Goal: Communication & Community: Answer question/provide support

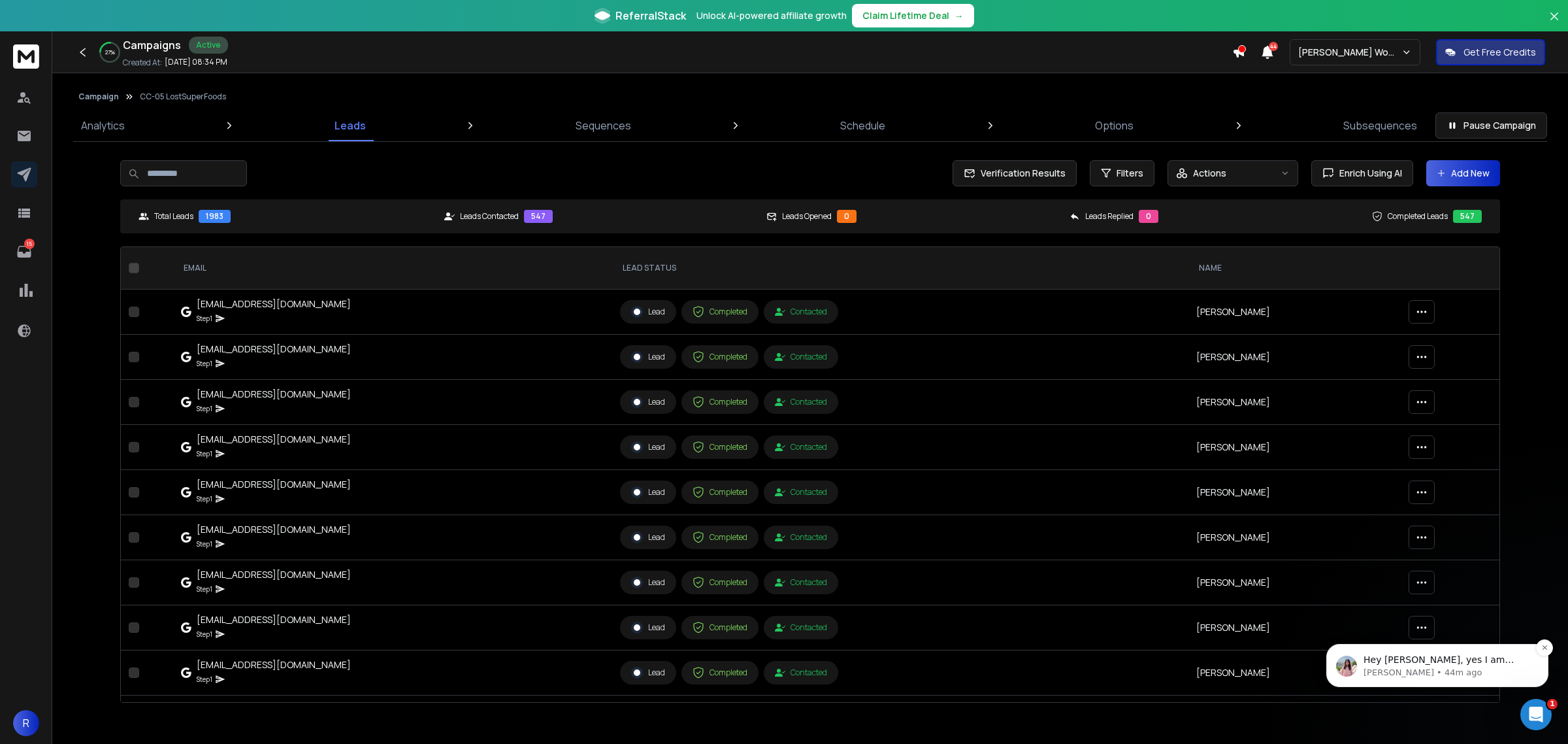
click at [1461, 659] on span "Hey [PERSON_NAME], yes I am looking into your query in the previous chat to avo…" at bounding box center [1441, 679] width 155 height 49
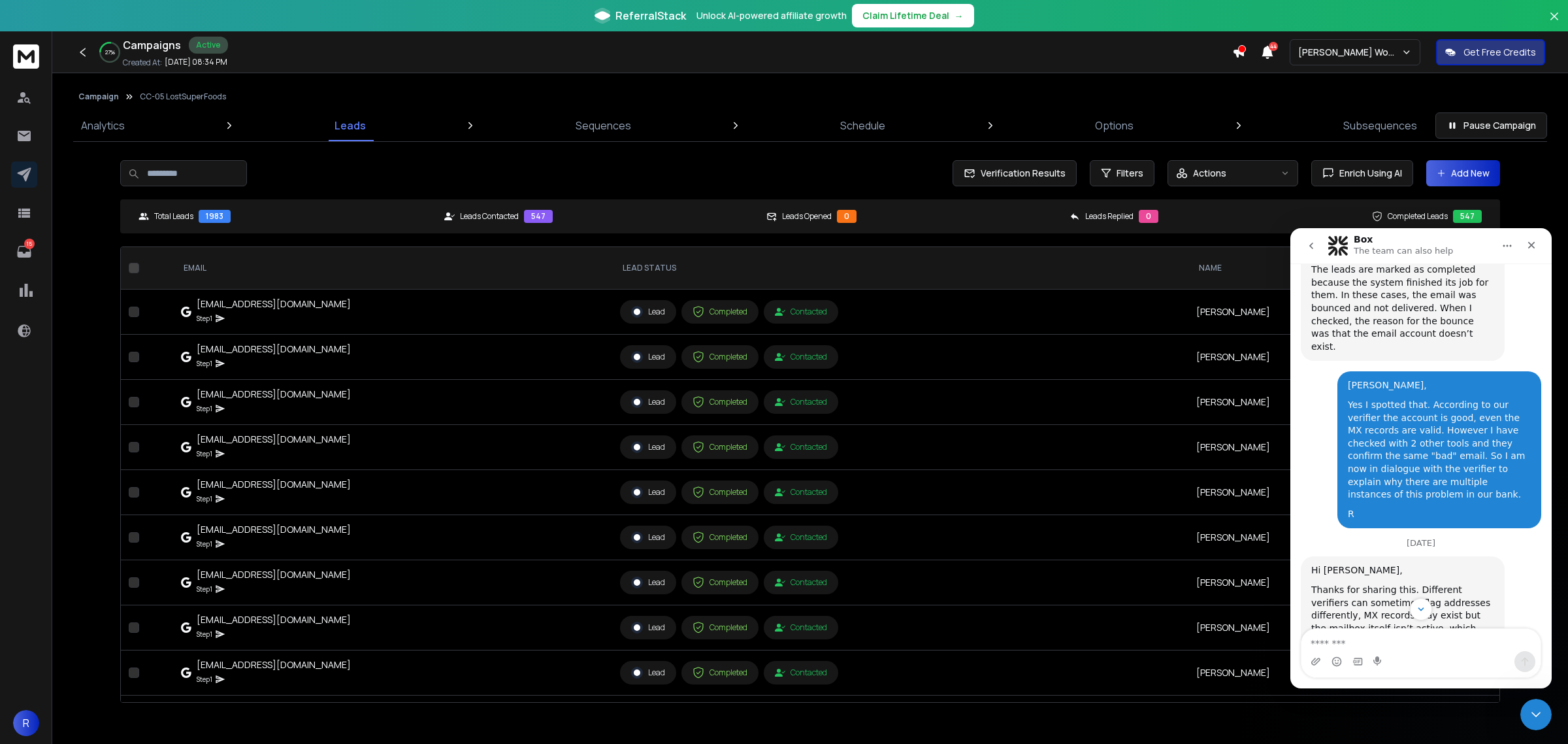
scroll to position [1030, 0]
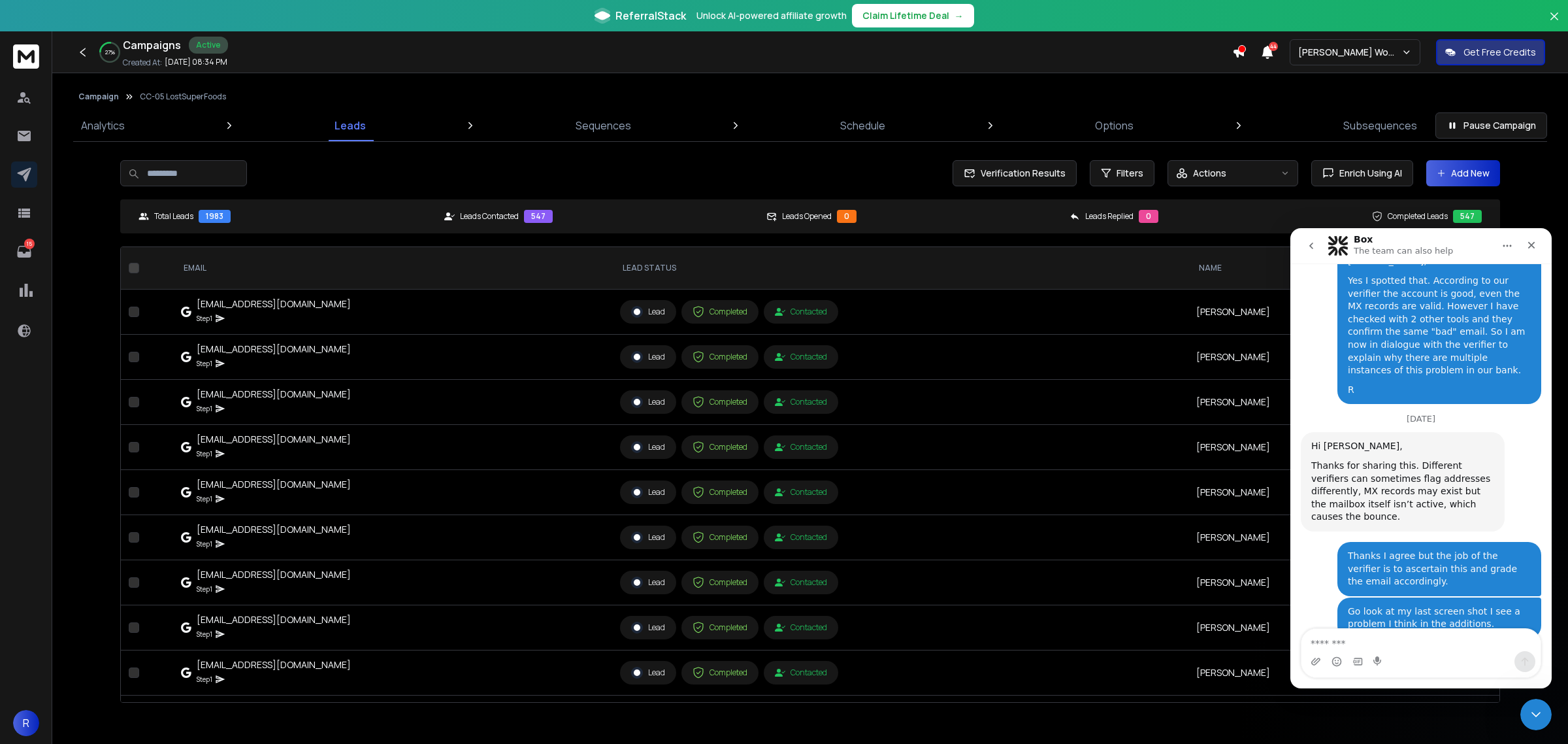
click at [1308, 243] on icon "go back" at bounding box center [1311, 246] width 11 height 11
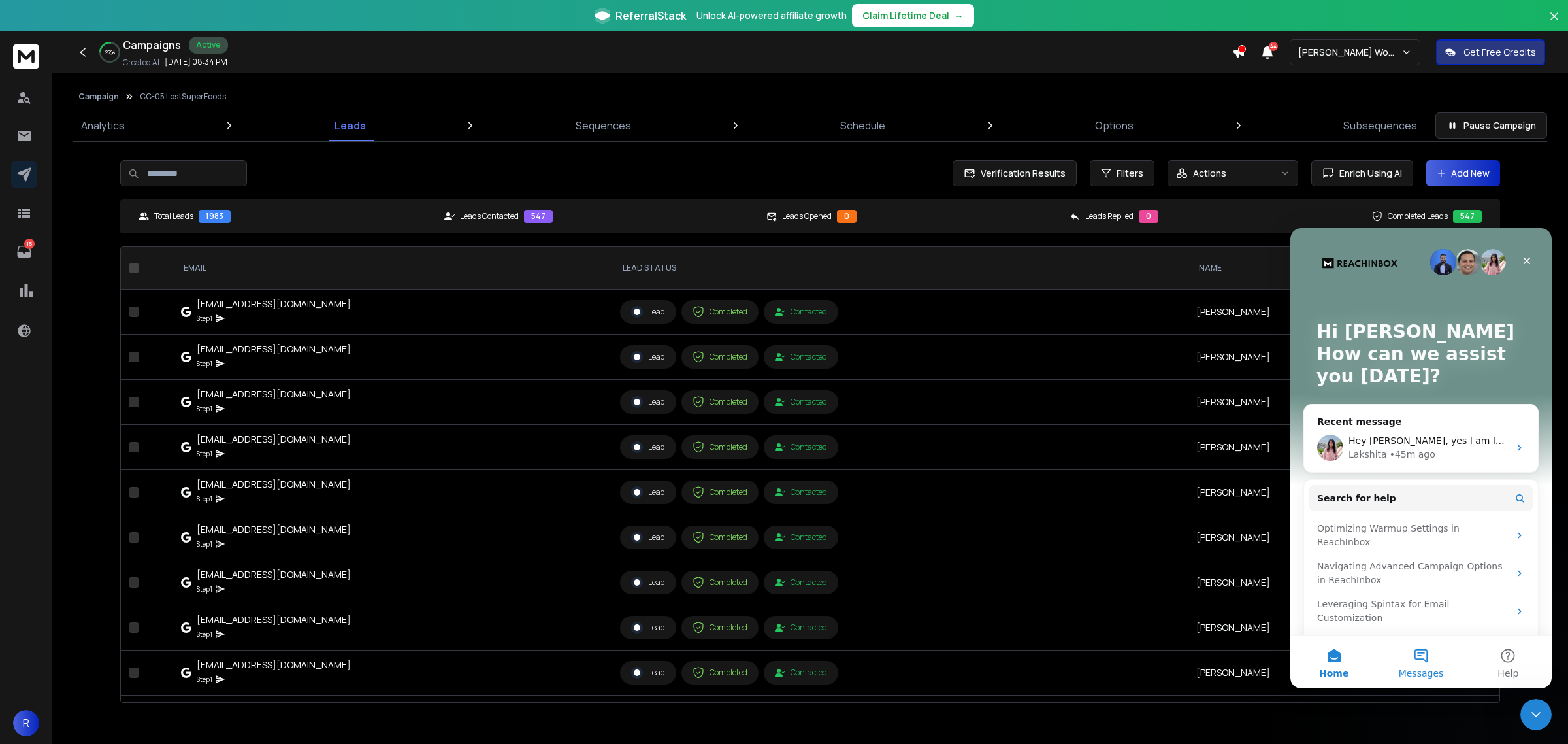
click at [1415, 657] on button "Messages" at bounding box center [1421, 661] width 87 height 52
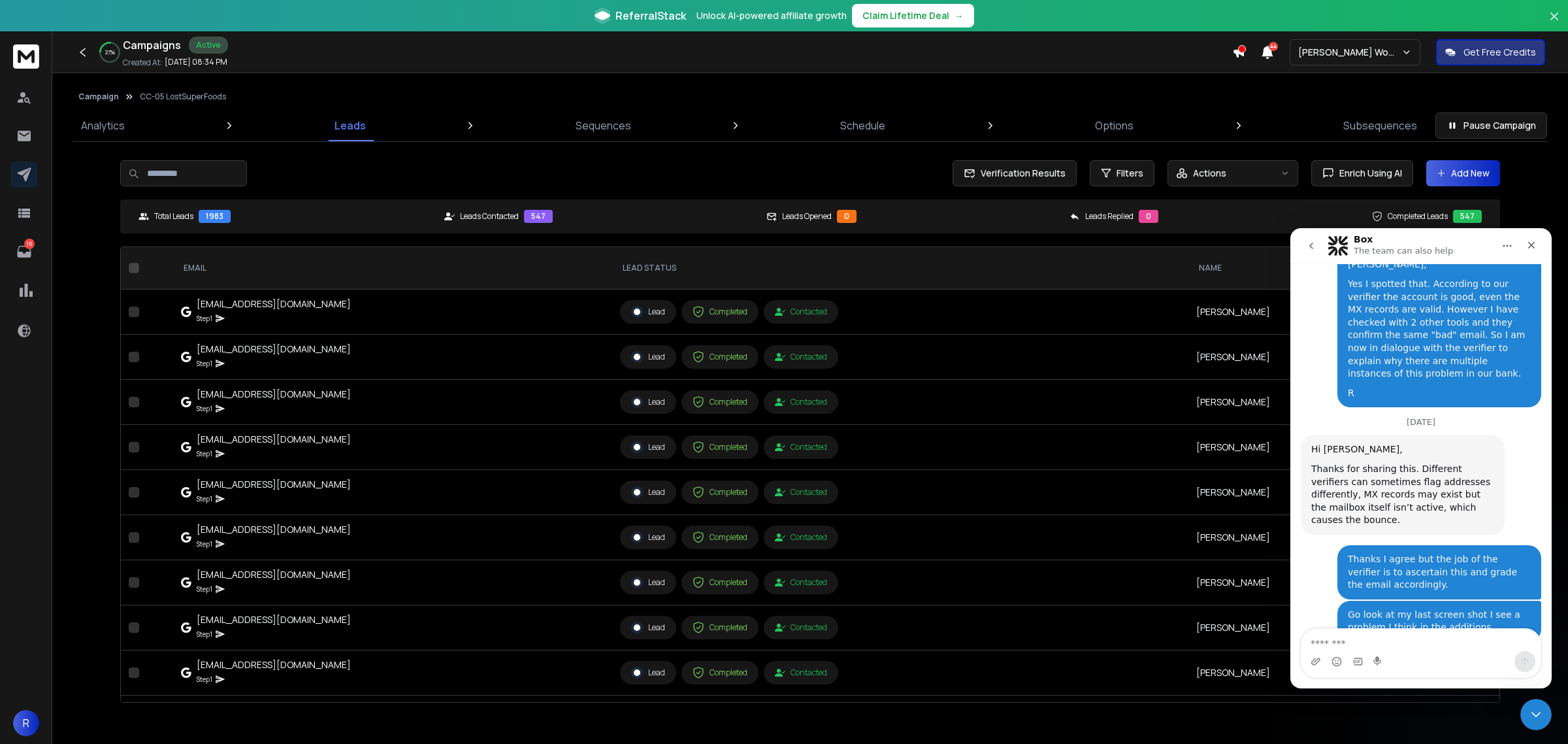
scroll to position [1030, 0]
click at [1314, 241] on icon "go back" at bounding box center [1311, 246] width 11 height 11
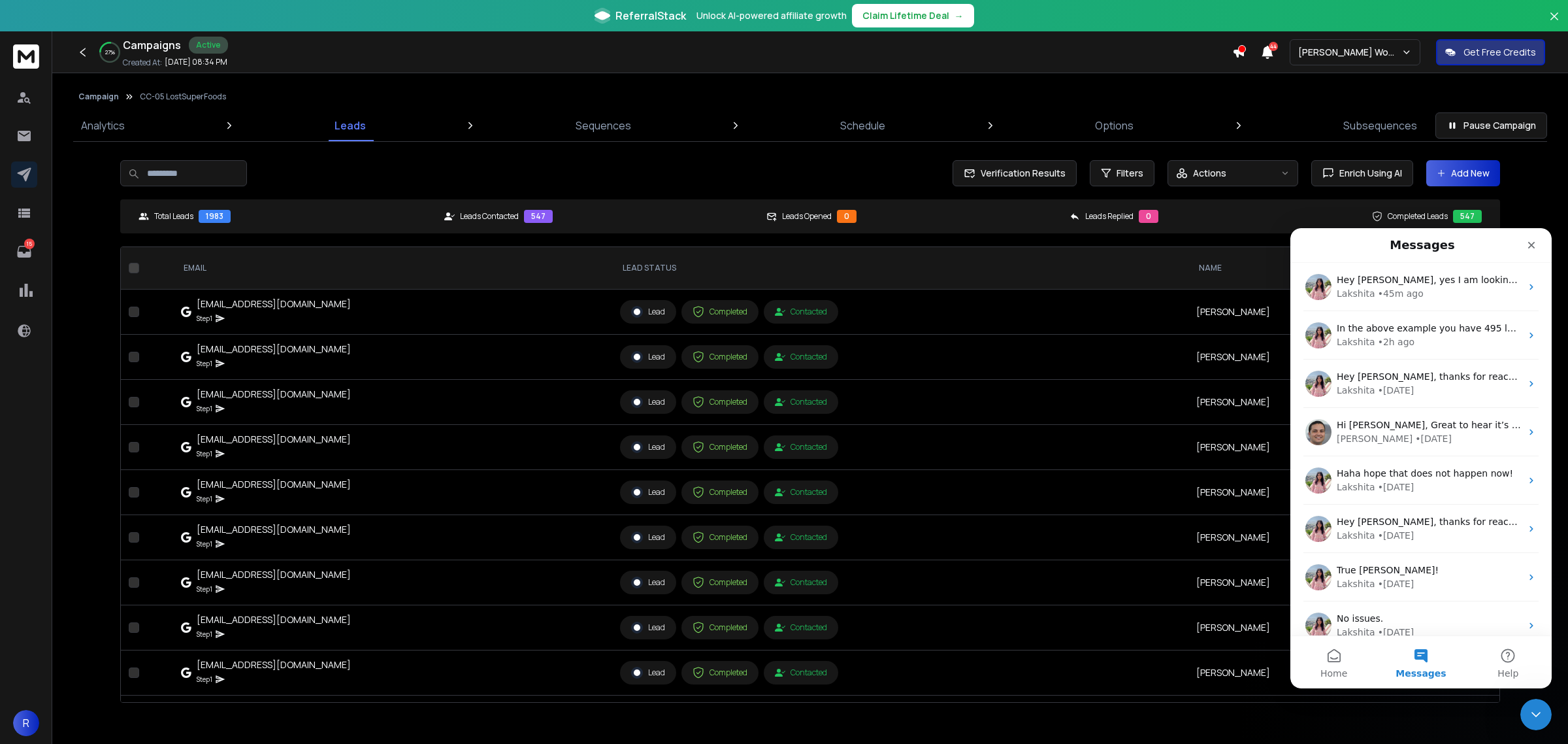
scroll to position [0, 0]
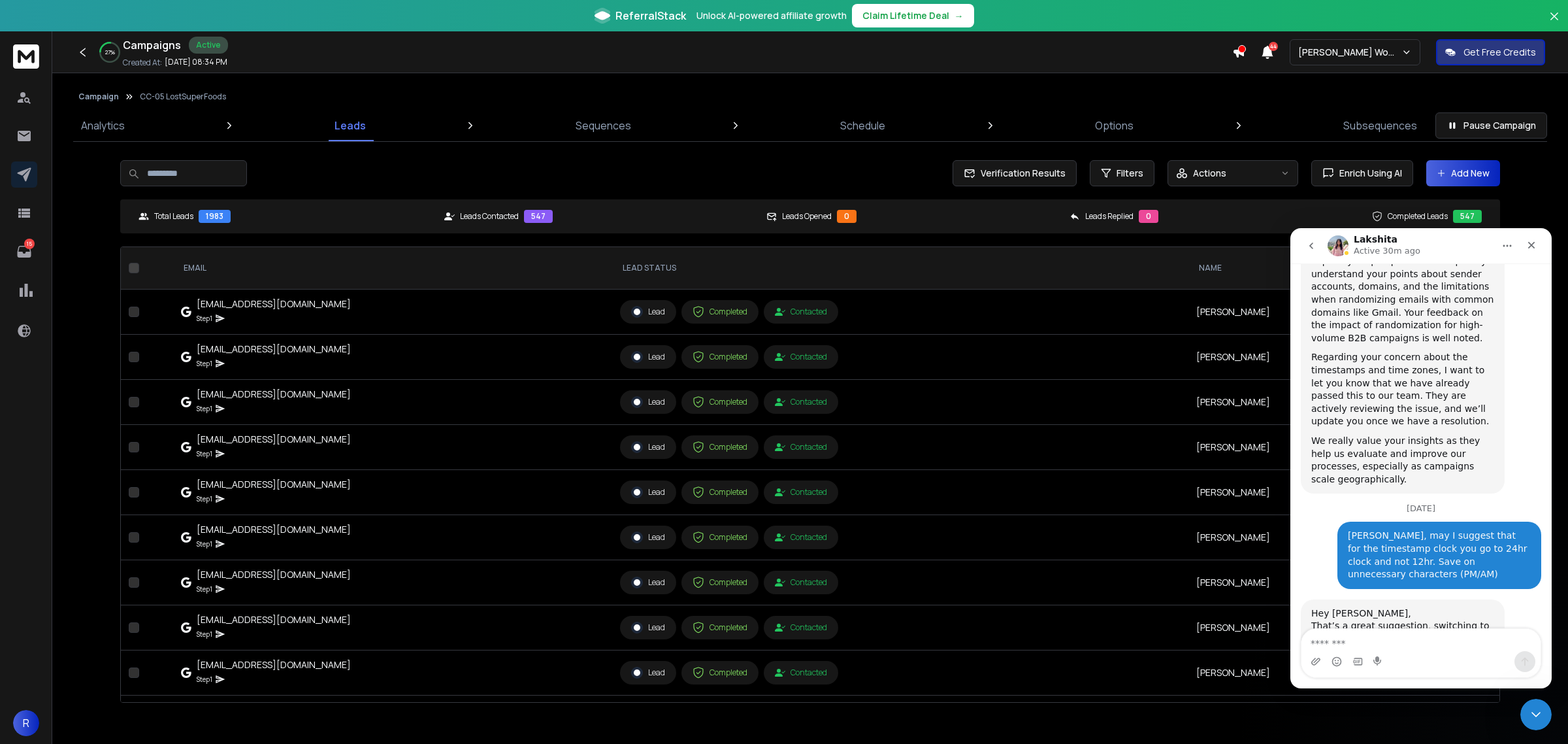
scroll to position [5491, 0]
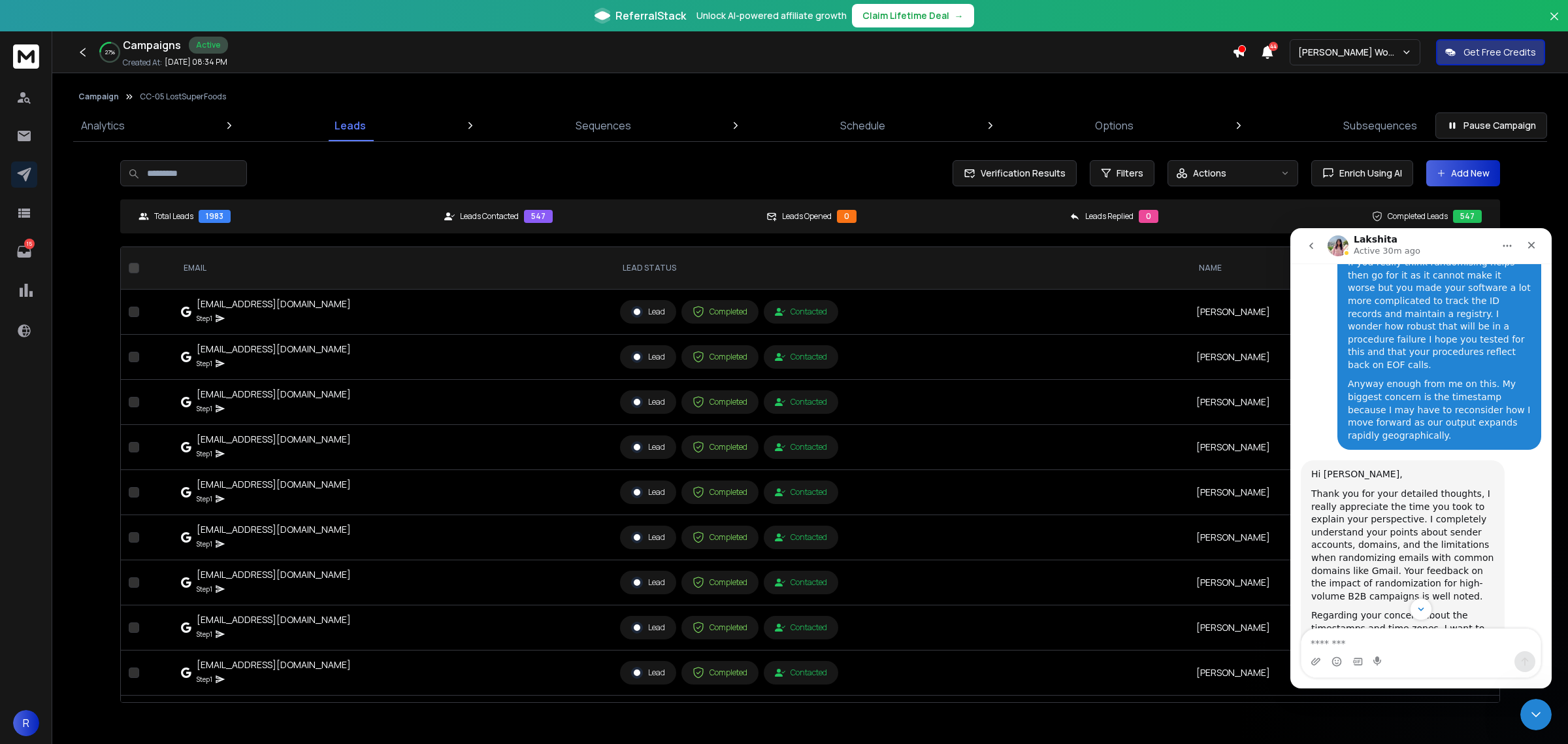
click at [1310, 246] on icon "go back" at bounding box center [1311, 246] width 11 height 11
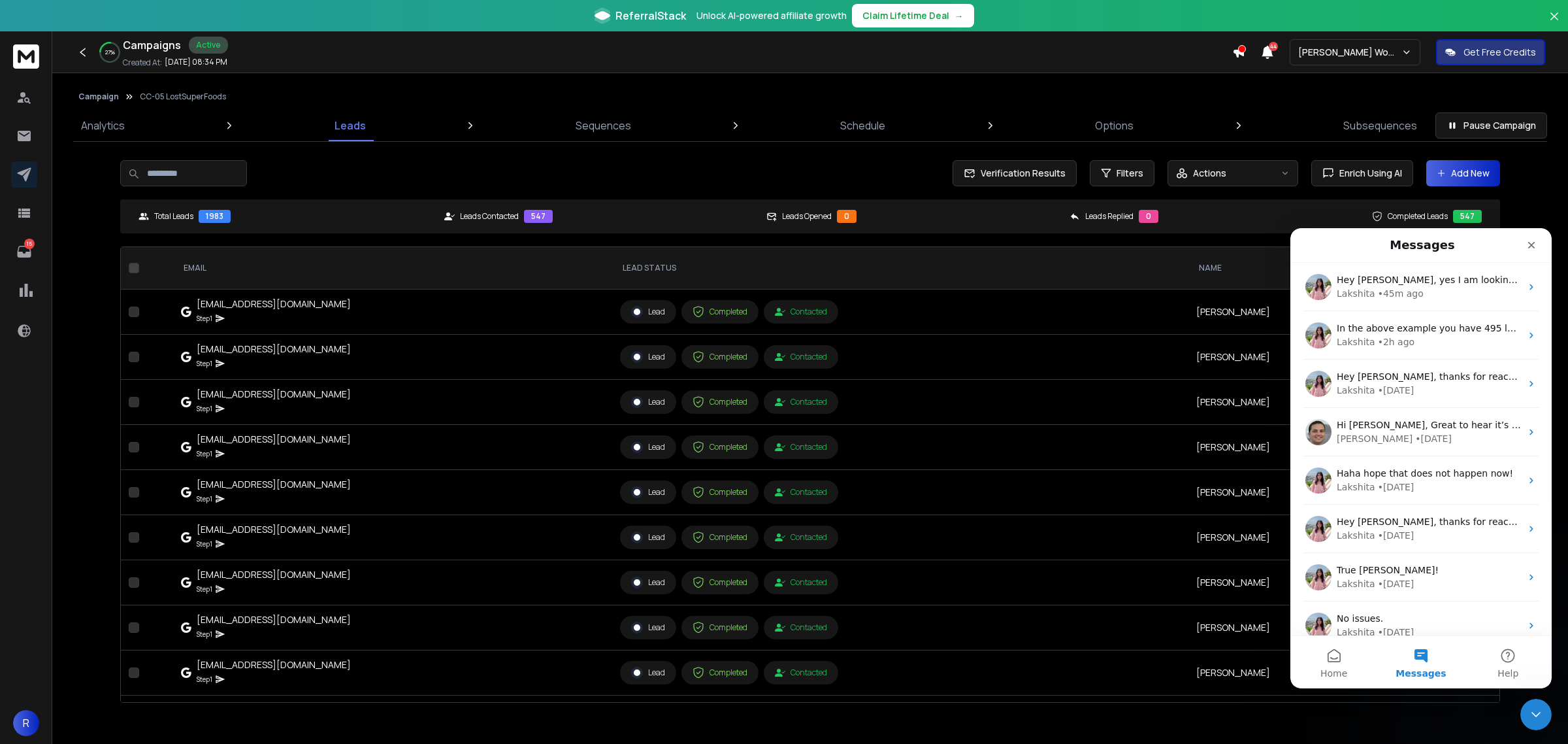
scroll to position [0, 0]
click at [1403, 287] on div "• 45m ago" at bounding box center [1401, 294] width 45 height 14
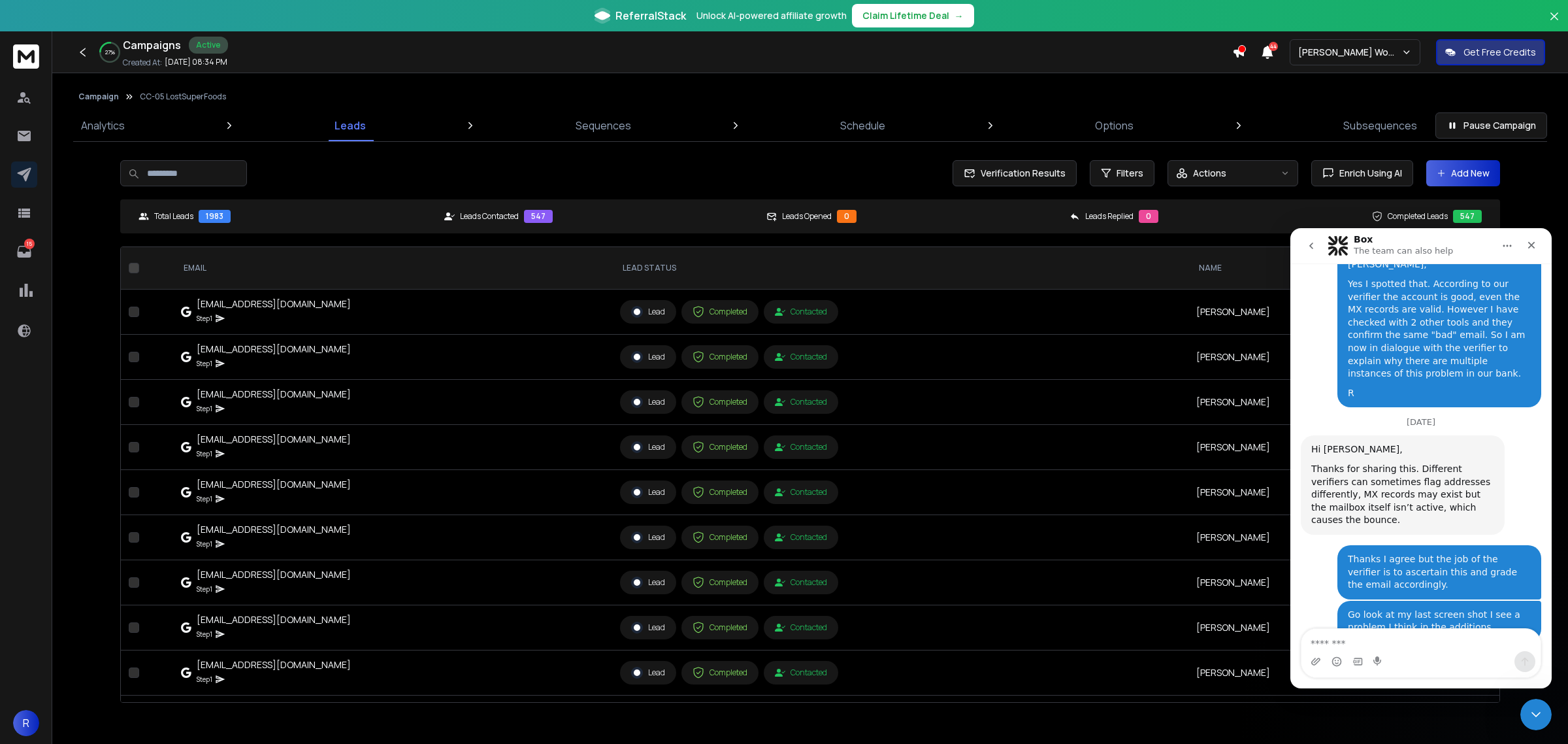
scroll to position [1030, 0]
click at [1530, 243] on icon "Close" at bounding box center [1531, 245] width 7 height 7
